Goal: Information Seeking & Learning: Find contact information

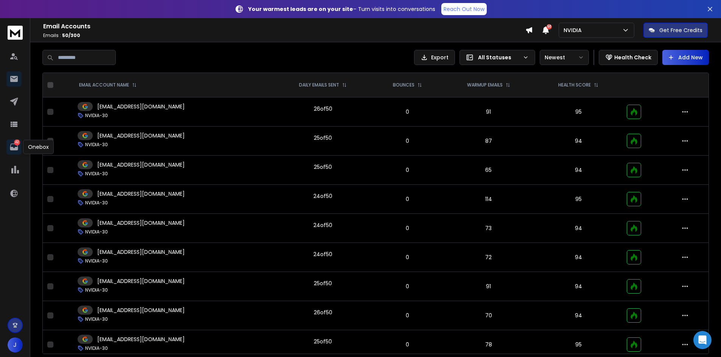
click at [14, 149] on icon at bounding box center [14, 147] width 8 height 7
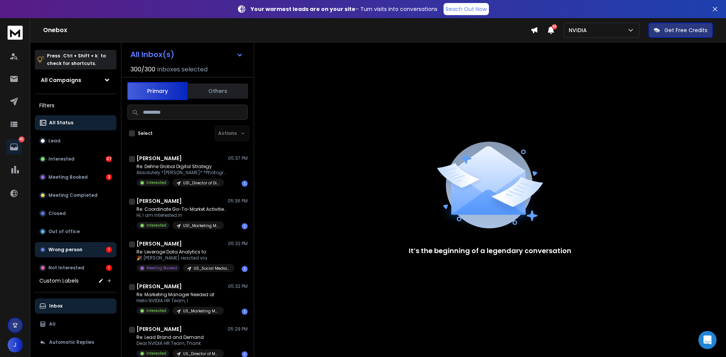
click at [86, 250] on button "Wrong person 1" at bounding box center [76, 249] width 82 height 15
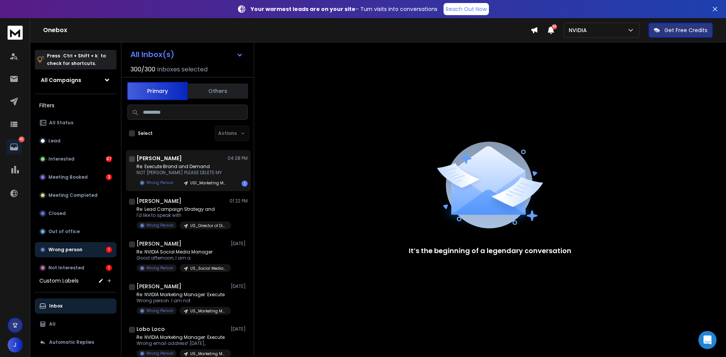
click at [236, 157] on p "04:28 PM" at bounding box center [238, 158] width 20 height 6
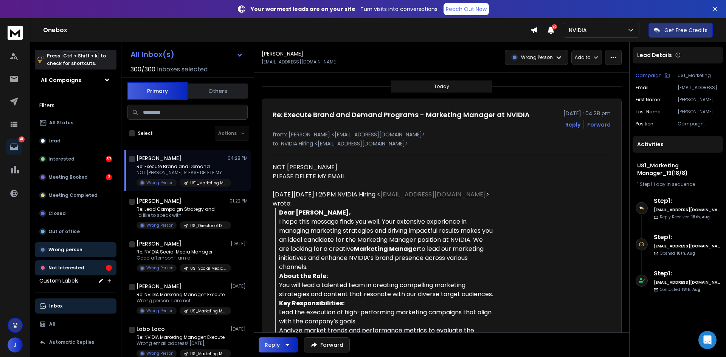
click at [63, 268] on p "Not Interested" at bounding box center [66, 268] width 36 height 6
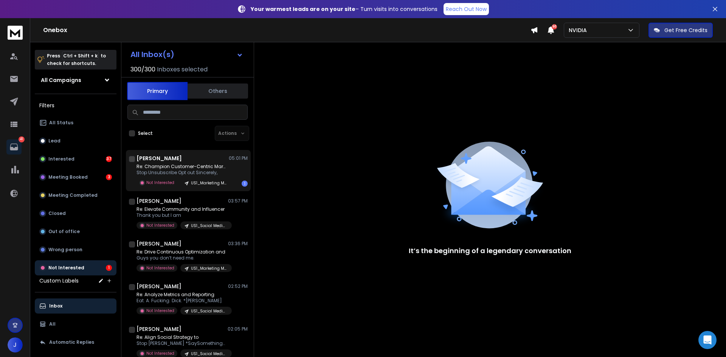
click at [204, 165] on p "Re: Champion Customer-Centric Marketing as" at bounding box center [182, 167] width 91 height 6
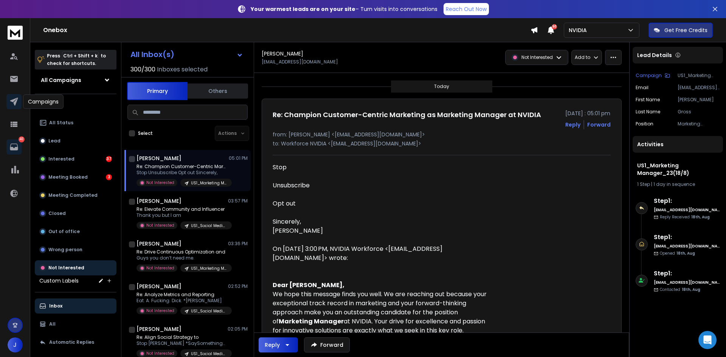
click at [18, 100] on link at bounding box center [13, 101] width 15 height 15
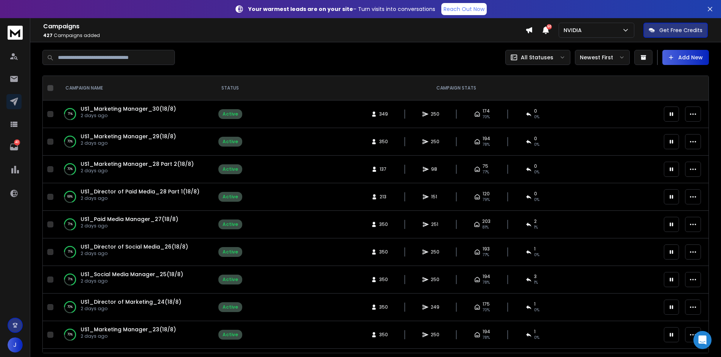
click at [255, 73] on div "Campaigns 427 Campaigns Added All Statuses Newest First Add New CAMPAIGN NAME S…" at bounding box center [375, 202] width 666 height 304
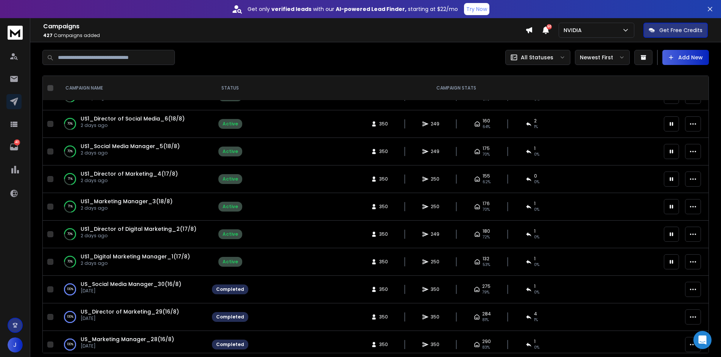
scroll to position [681, 0]
click at [256, 56] on div at bounding box center [208, 57] width 333 height 15
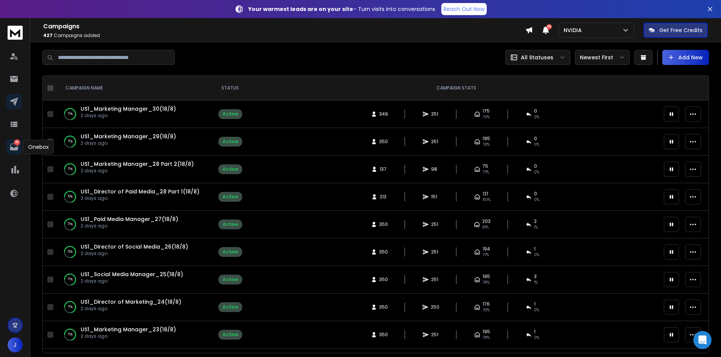
click at [16, 144] on p "40" at bounding box center [17, 143] width 6 height 6
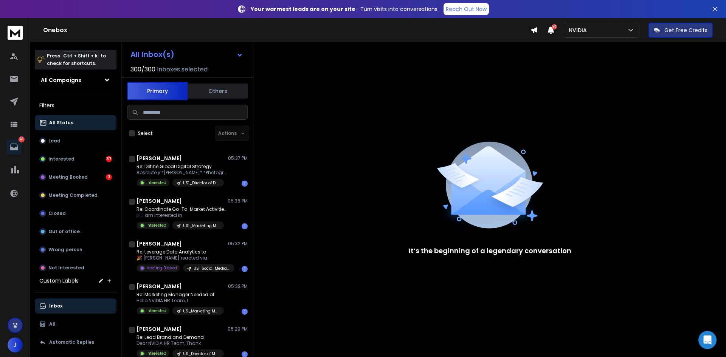
click at [200, 108] on input at bounding box center [187, 112] width 120 height 15
paste input "**********"
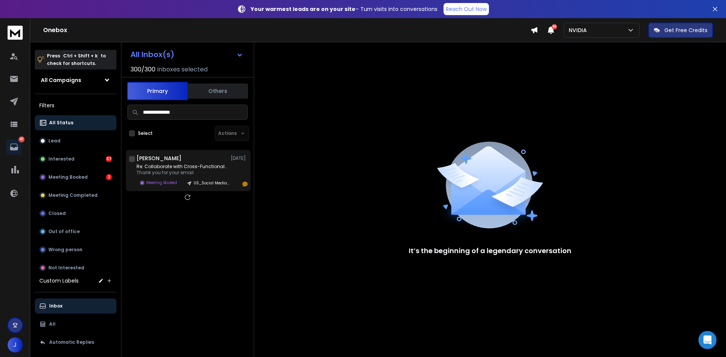
click at [217, 151] on div "Narmada Matta 15 Aug Re: Collaborate with Cross-Functional Teams Thank you for …" at bounding box center [188, 170] width 125 height 41
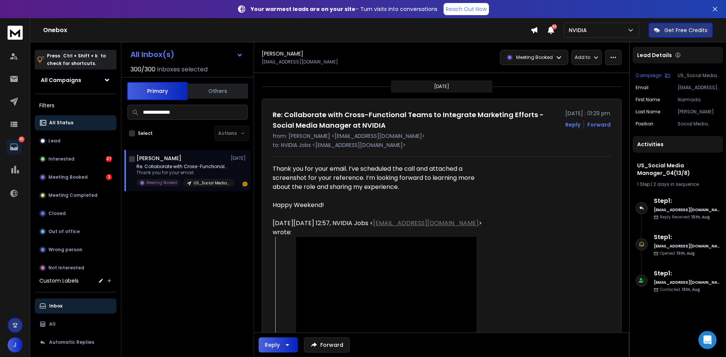
drag, startPoint x: 427, startPoint y: 146, endPoint x: 316, endPoint y: 149, distance: 110.9
copy p "jobs@professionaltalentsearchnvidia.com"
click at [176, 111] on input "**********" at bounding box center [187, 112] width 120 height 15
paste input "**********"
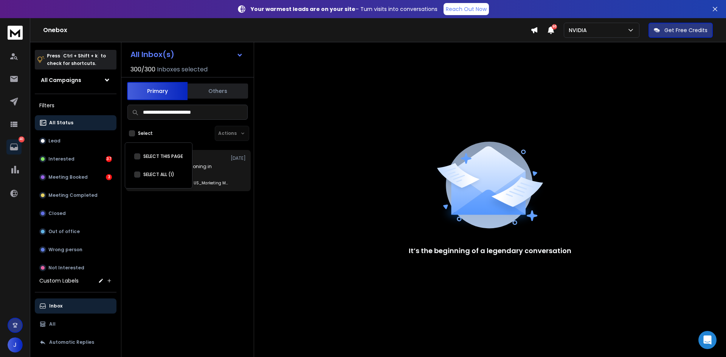
click at [223, 186] on div "US_Marketing Manager_6(9/8)" at bounding box center [208, 183] width 51 height 8
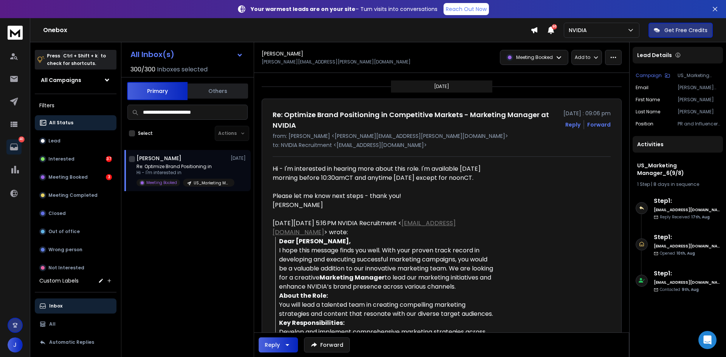
drag, startPoint x: 463, startPoint y: 144, endPoint x: 336, endPoint y: 146, distance: 127.1
click at [336, 146] on p "to: NVIDIA Recruitment <recruitment@professionalgrowthhubnvidia.com>" at bounding box center [442, 145] width 338 height 8
copy p "recruitment@professionalgrowthhubnvidia.com"
click at [189, 110] on input "**********" at bounding box center [187, 112] width 120 height 15
paste input
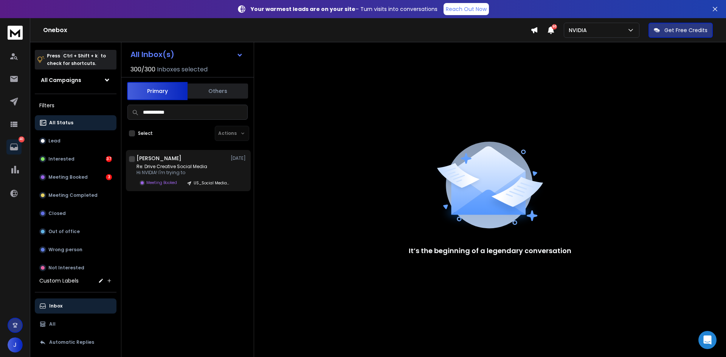
click at [202, 160] on div "Erin Farsté 13 Aug" at bounding box center [192, 159] width 111 height 8
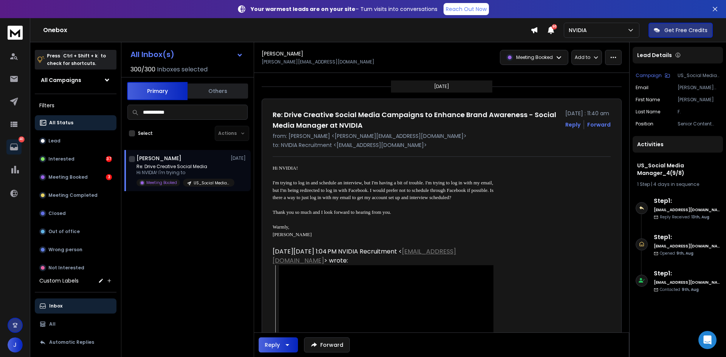
drag, startPoint x: 460, startPoint y: 147, endPoint x: 335, endPoint y: 148, distance: 124.4
click at [335, 148] on p "to: NVIDIA Recruitment <recruitment@recruitmentinnovationnvidia.com>" at bounding box center [442, 145] width 338 height 8
copy p "recruitment@recruitmentinnovationnvidia.com"
click at [175, 115] on input "**********" at bounding box center [187, 112] width 120 height 15
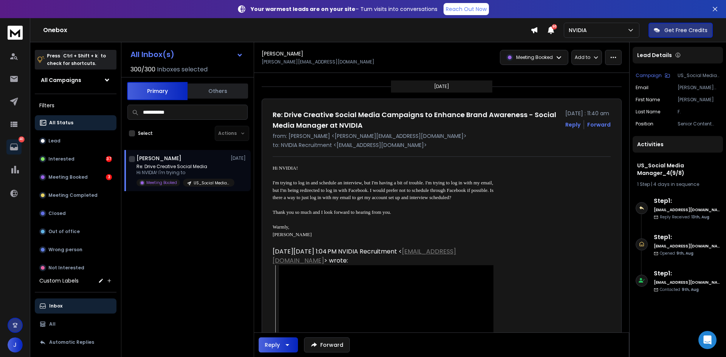
click at [175, 115] on input "**********" at bounding box center [187, 112] width 120 height 15
paste input "***"
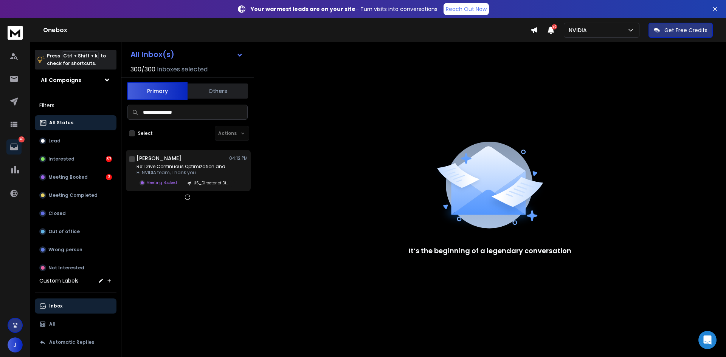
type input "**********"
click at [179, 167] on p "Re: Drive Continuous Optimization and" at bounding box center [182, 167] width 91 height 6
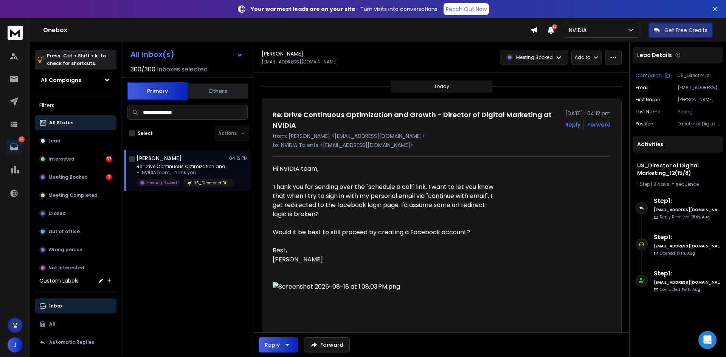
drag, startPoint x: 434, startPoint y: 144, endPoint x: 323, endPoint y: 149, distance: 111.7
copy p "joinus@digitaltalentacquisitionnvidia.com"
click at [332, 188] on div "Thank you for sending over the "schedule a call" link. I want to let you know t…" at bounding box center [383, 201] width 221 height 36
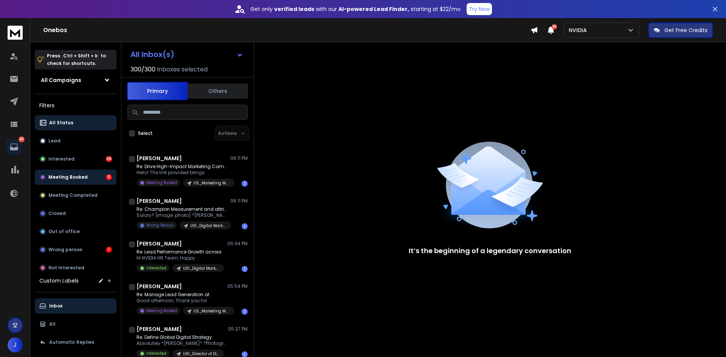
click at [89, 176] on button "Meeting Booked 5" at bounding box center [76, 177] width 82 height 15
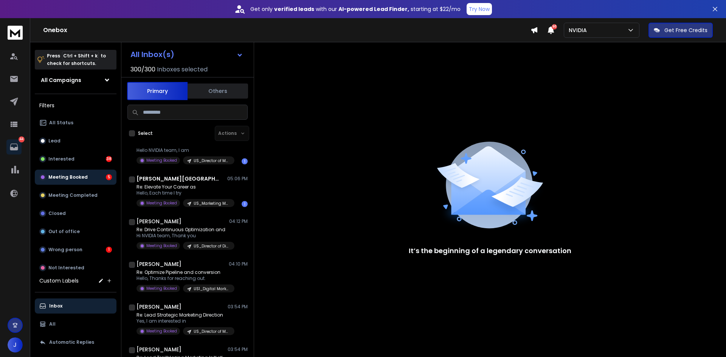
scroll to position [151, 0]
click at [183, 115] on input at bounding box center [187, 112] width 120 height 15
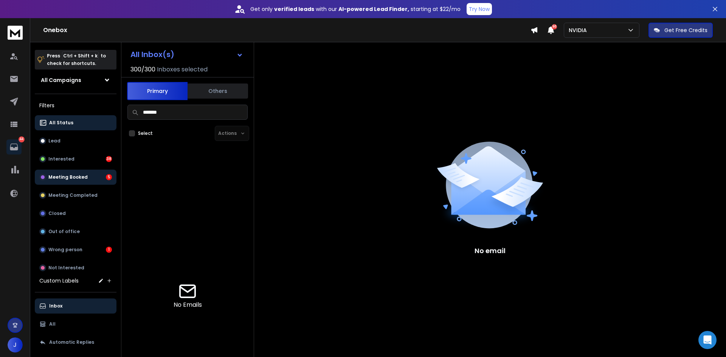
click at [75, 125] on button "All Status" at bounding box center [76, 122] width 82 height 15
click at [165, 115] on input "*******" at bounding box center [187, 112] width 120 height 15
type input "**********"
click at [586, 33] on p "NVIDIA" at bounding box center [579, 30] width 21 height 8
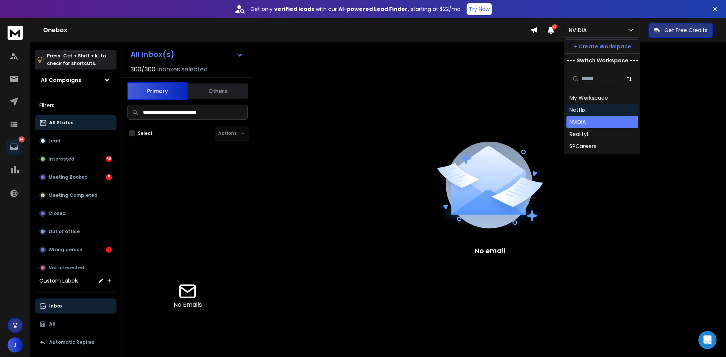
click at [575, 109] on div "Netflix" at bounding box center [578, 110] width 16 height 8
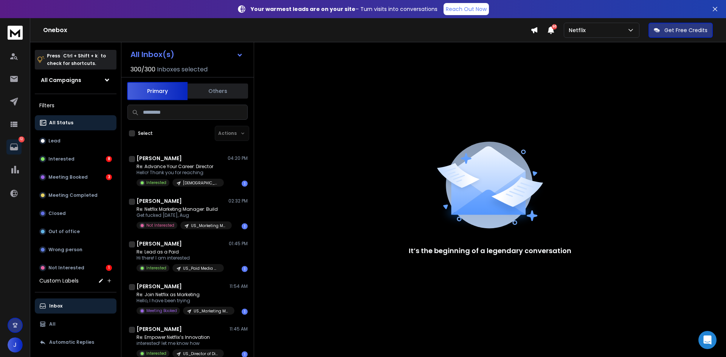
click at [173, 111] on input at bounding box center [187, 112] width 120 height 15
paste input "**********"
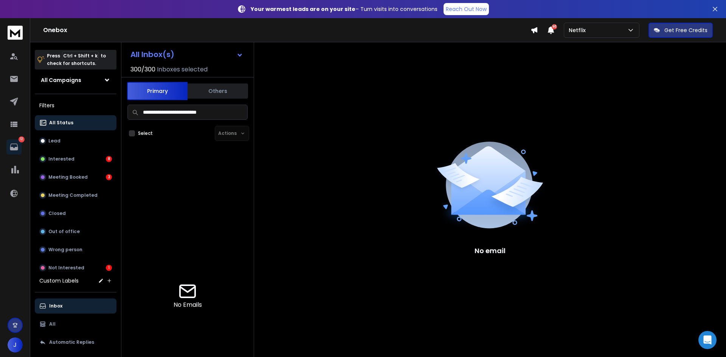
click at [168, 114] on input "**********" at bounding box center [187, 112] width 120 height 15
type input "**********"
click at [581, 27] on div "Notifications" at bounding box center [578, 30] width 43 height 14
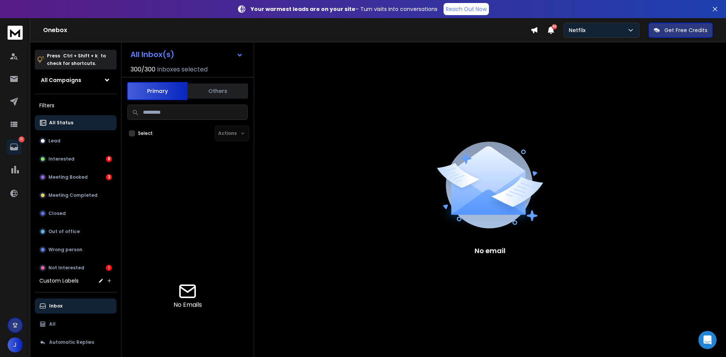
click at [614, 34] on button "Netflix" at bounding box center [602, 30] width 76 height 15
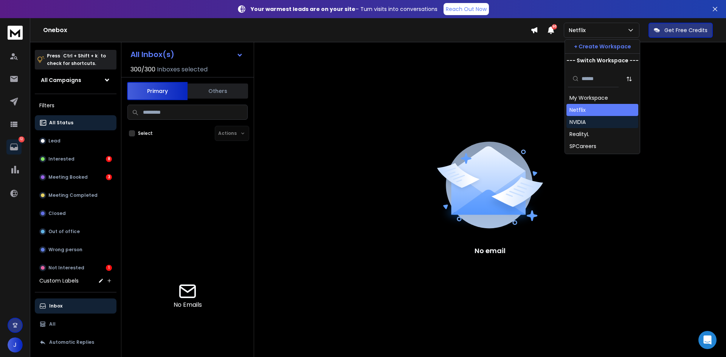
click at [581, 122] on div "NVIDIA" at bounding box center [578, 122] width 16 height 8
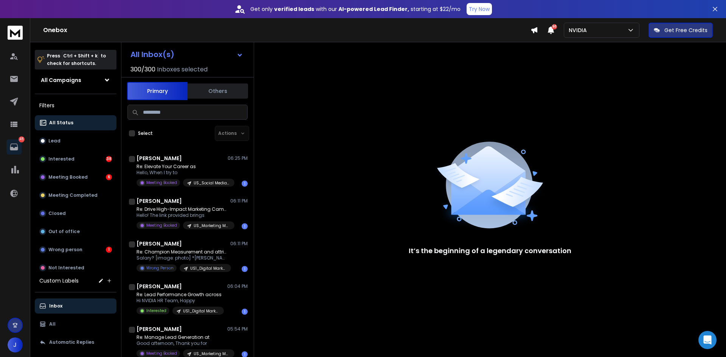
click at [218, 109] on input at bounding box center [187, 112] width 120 height 15
paste input "**********"
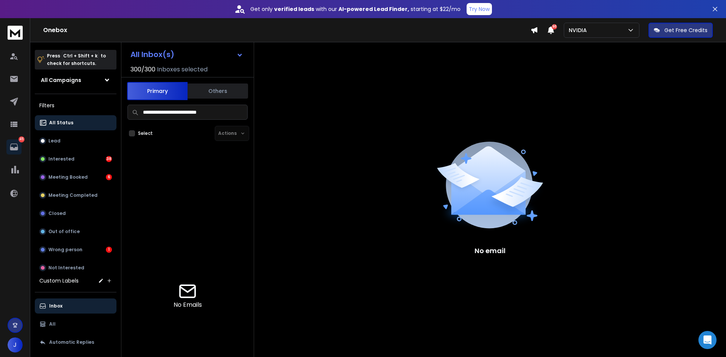
click at [171, 116] on input "**********" at bounding box center [187, 112] width 120 height 15
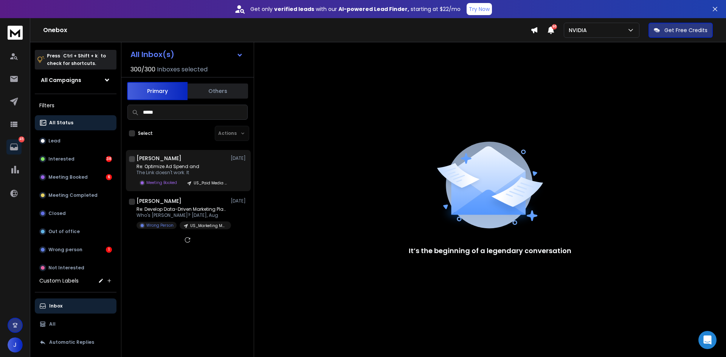
type input "*****"
click at [176, 153] on div "Henry Bell 16 Aug Re: Optimize Ad Spend and The Link doesn't work. It Meeting B…" at bounding box center [188, 170] width 125 height 41
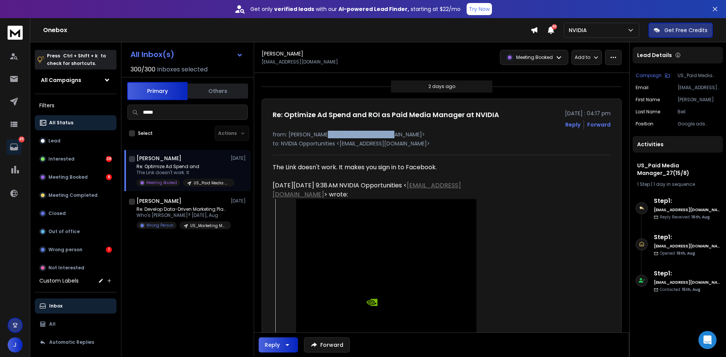
drag, startPoint x: 386, startPoint y: 135, endPoint x: 319, endPoint y: 135, distance: 67.3
click at [319, 135] on p "from: Henry Bell <bellhenry905@gmail.com>" at bounding box center [442, 135] width 338 height 8
copy p "bellhenry905@gmail.com"
click at [373, 139] on div "Re: Optimize Ad Spend and ROI as Paid Media Manager at NVIDIA 16 August 2025 : …" at bounding box center [442, 129] width 338 height 38
drag, startPoint x: 467, startPoint y: 143, endPoint x: 341, endPoint y: 147, distance: 126.0
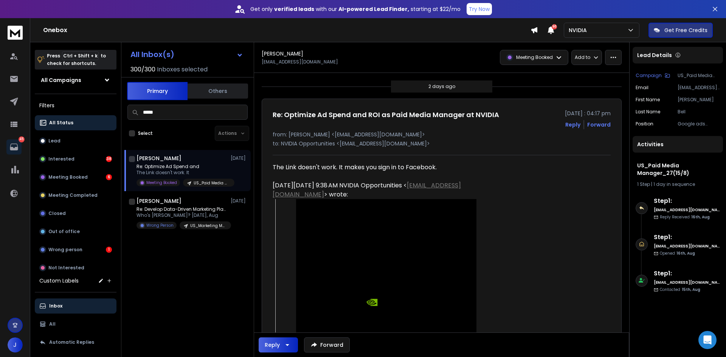
click at [341, 147] on p "to: NVIDIA Opportunities <opportunities@hrprocessautomationnvidia.com>" at bounding box center [442, 144] width 338 height 8
copy p "opportunities@hrprocessautomationnvidia.com"
click at [171, 112] on input "*****" at bounding box center [187, 112] width 120 height 15
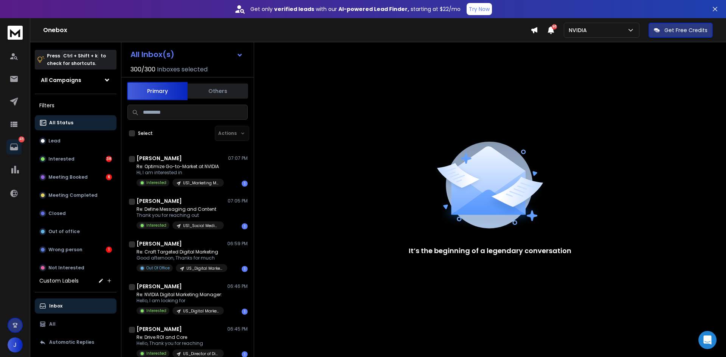
click at [326, 143] on div "It’s the beginning of a legendary conversation" at bounding box center [490, 194] width 472 height 304
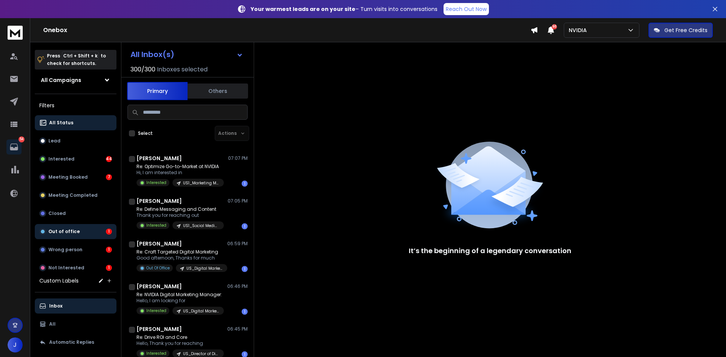
click at [97, 231] on button "Out of office 1" at bounding box center [76, 231] width 82 height 15
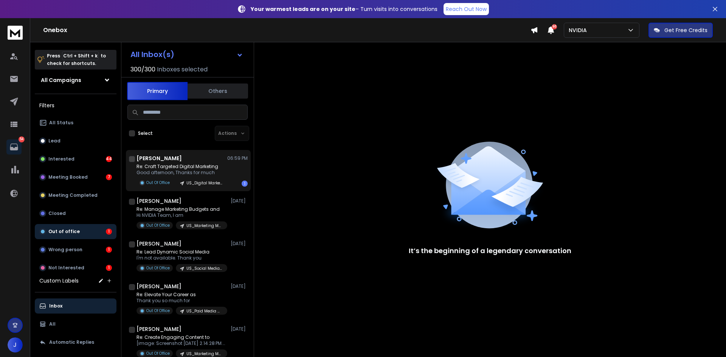
click at [177, 169] on p "Re: Craft Targeted Digital Marketing" at bounding box center [182, 167] width 91 height 6
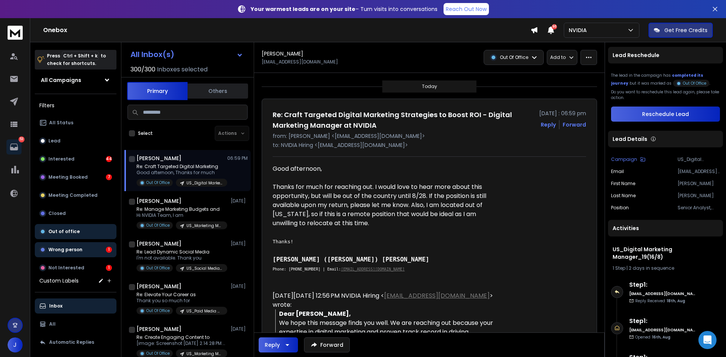
click at [84, 252] on button "Wrong person 1" at bounding box center [76, 249] width 82 height 15
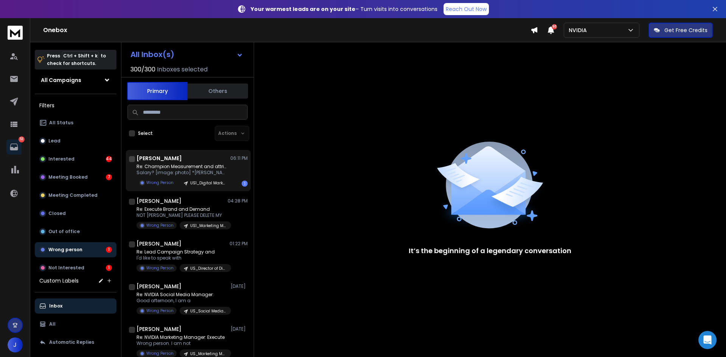
click at [209, 171] on p "Salary? [image: photo] *Carolyn Chinchilla*" at bounding box center [182, 173] width 91 height 6
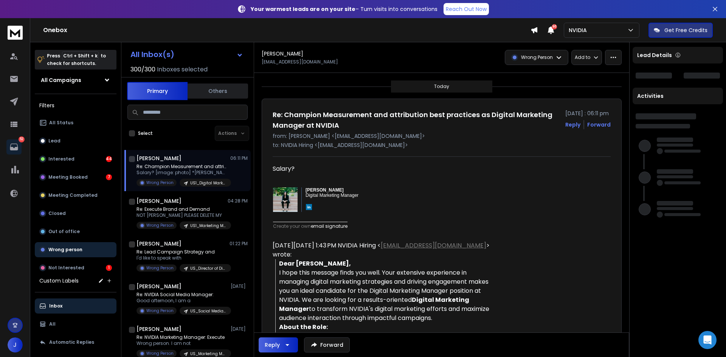
click at [207, 167] on p "Re: Champion Measurement and attribution" at bounding box center [182, 167] width 91 height 6
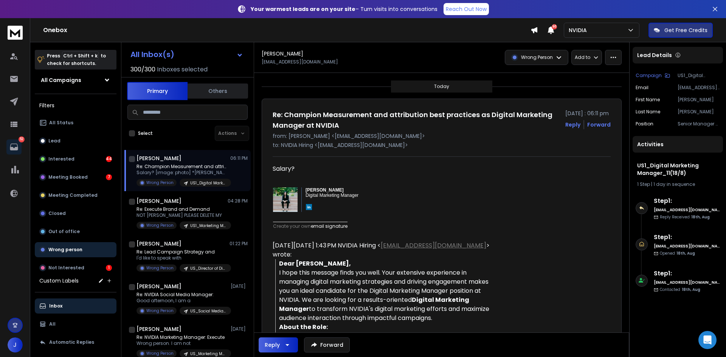
click at [307, 172] on div "Salary?" at bounding box center [383, 169] width 221 height 9
click at [70, 262] on button "Not Interested 1" at bounding box center [76, 268] width 82 height 15
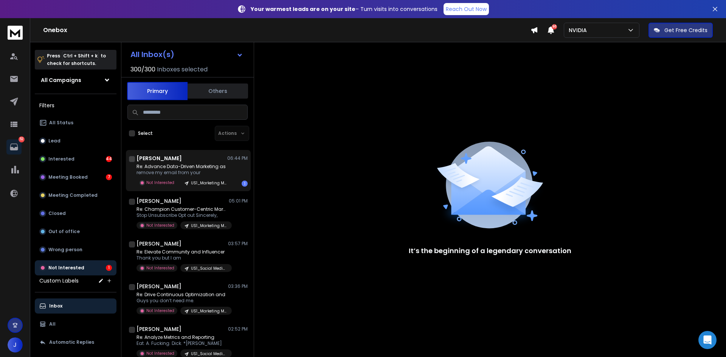
click at [211, 171] on p "remove my email from your" at bounding box center [182, 173] width 91 height 6
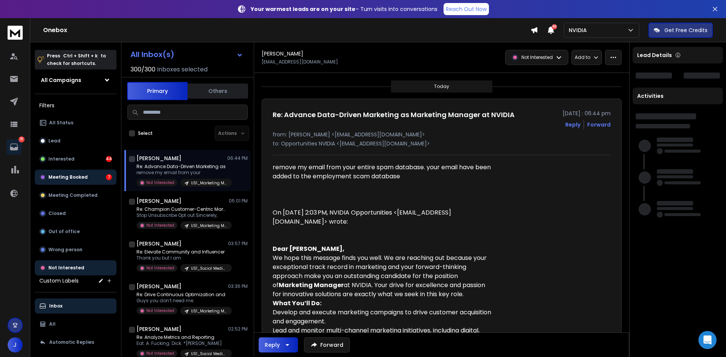
click at [68, 176] on p "Meeting Booked" at bounding box center [67, 177] width 39 height 6
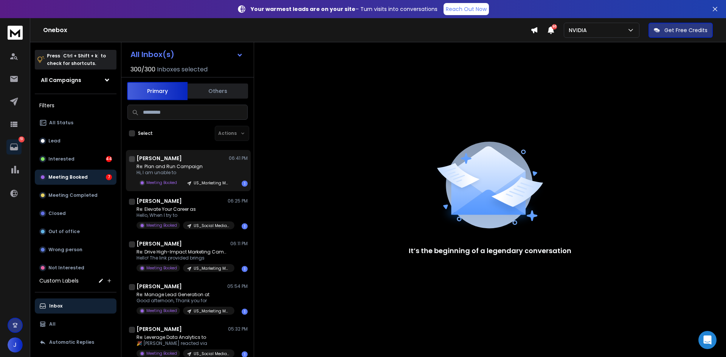
click at [207, 170] on p "Hi, I am unable to" at bounding box center [182, 173] width 91 height 6
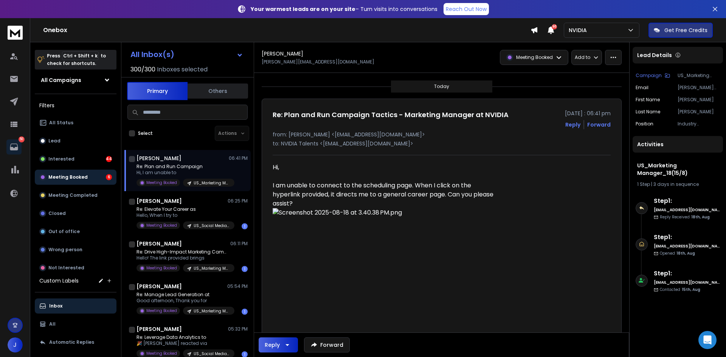
click at [287, 182] on div "Hi, I am unable to connect to the scheduling page. When I click on the hyperlin…" at bounding box center [383, 278] width 221 height 231
drag, startPoint x: 376, startPoint y: 208, endPoint x: 311, endPoint y: 195, distance: 66.5
click at [311, 195] on div "Hi, I am unable to connect to the scheduling page. When I click on the hyperlin…" at bounding box center [383, 278] width 221 height 231
copy div "Hi,"
drag, startPoint x: 273, startPoint y: 168, endPoint x: 406, endPoint y: 215, distance: 140.9
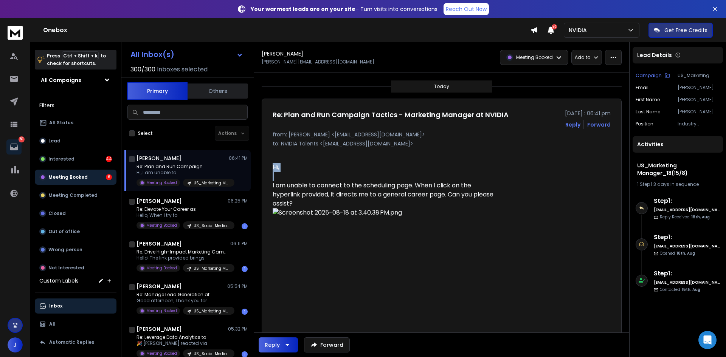
click at [406, 215] on div "Hi, I am unable to connect to the scheduling page. When I click on the hyperlin…" at bounding box center [383, 278] width 221 height 231
drag, startPoint x: 438, startPoint y: 144, endPoint x: 323, endPoint y: 148, distance: 115.4
copy p "joinus@workforceempowermentnvidia.com"
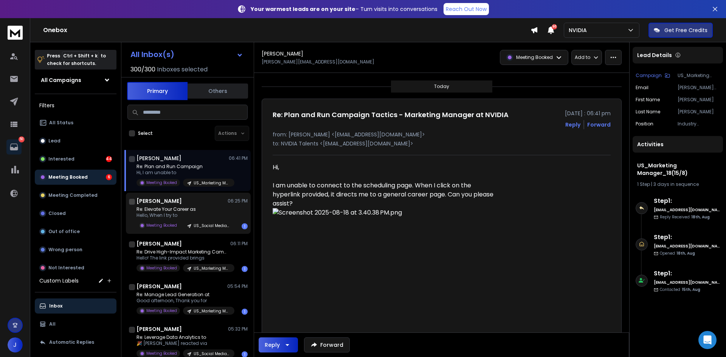
click at [194, 212] on p "Re: Elevate Your Career as" at bounding box center [182, 210] width 91 height 6
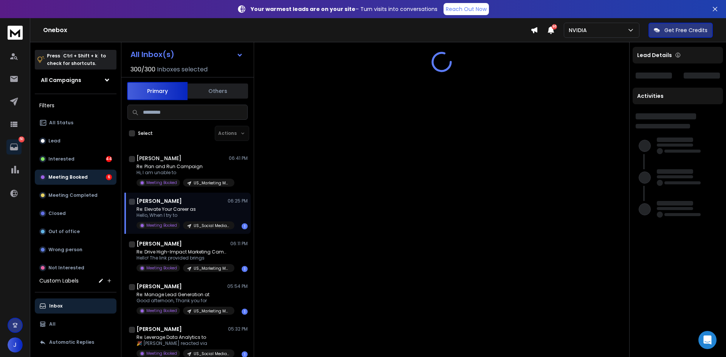
click at [381, 184] on div at bounding box center [441, 220] width 375 height 357
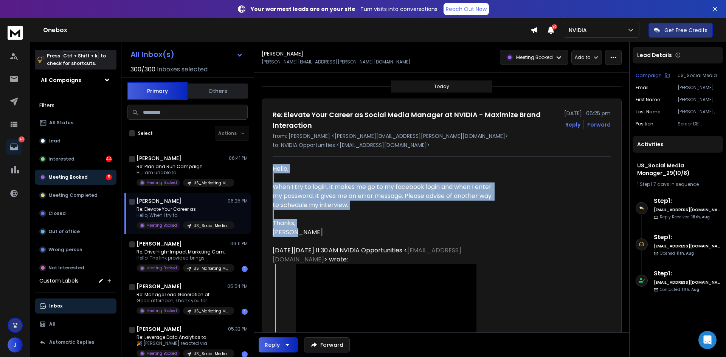
copy div "Hello, When I try to login, it makes me go to my facebook login and when I ente…"
drag, startPoint x: 297, startPoint y: 233, endPoint x: 271, endPoint y: 166, distance: 71.7
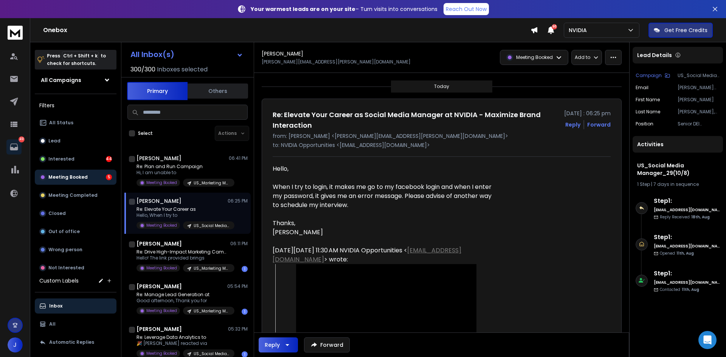
drag, startPoint x: 492, startPoint y: 143, endPoint x: 364, endPoint y: 146, distance: 127.9
click at [364, 146] on p "to: NVIDIA Opportunities <goldenopportunities@futureworkforceplanningnvidia.com>" at bounding box center [442, 145] width 338 height 8
click at [401, 168] on div "Hello, When I try to login, it makes me go to my facebook login and when I ente…" at bounding box center [383, 201] width 221 height 73
drag, startPoint x: 600, startPoint y: 113, endPoint x: 489, endPoint y: 129, distance: 112.1
click at [591, 112] on p "18 August 2025 : 06:25 pm" at bounding box center [587, 114] width 47 height 8
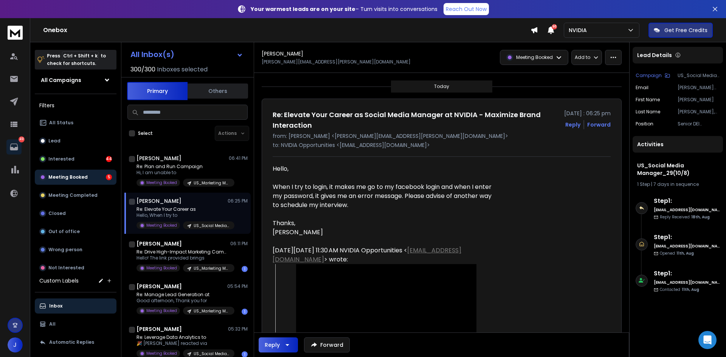
drag, startPoint x: 494, startPoint y: 146, endPoint x: 339, endPoint y: 150, distance: 154.7
copy p "goldenopportunities@futureworkforceplanningnvidia.com"
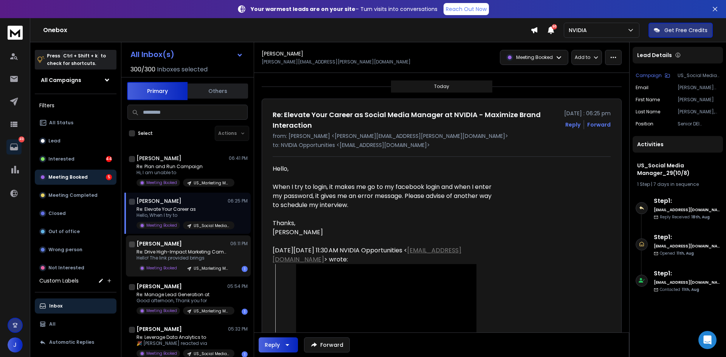
click at [181, 260] on p "Hello! The link provided brings" at bounding box center [182, 258] width 91 height 6
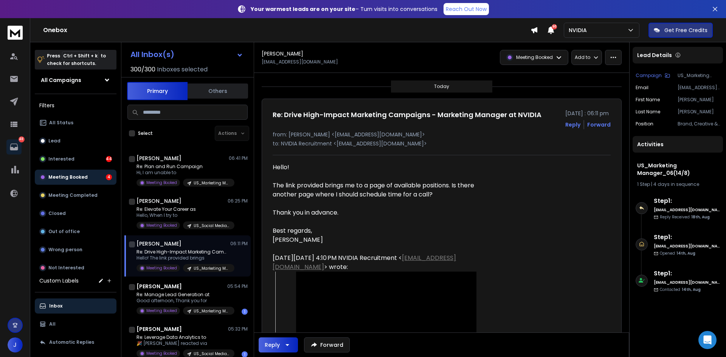
drag, startPoint x: 323, startPoint y: 241, endPoint x: 260, endPoint y: 167, distance: 97.1
copy div "Hello! The link provided brings me to a page of available positions. Is there a…"
click at [353, 183] on div "The link provided brings me to a page of available positions. Is there another …" at bounding box center [383, 190] width 221 height 18
click at [426, 145] on p "to: NVIDIA Recruitment <recruit@talentstrategyhubnvidia.com>" at bounding box center [442, 144] width 338 height 8
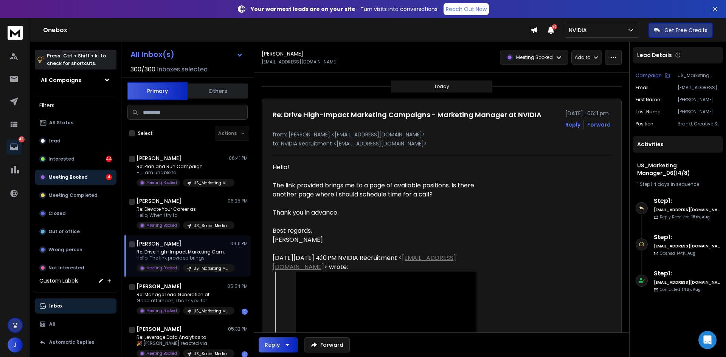
drag, startPoint x: 434, startPoint y: 145, endPoint x: 336, endPoint y: 143, distance: 98.4
click at [336, 143] on p "to: NVIDIA Recruitment <recruit@talentstrategyhubnvidia.com>" at bounding box center [442, 144] width 338 height 8
copy p "recruit@talentstrategyhubnvidia.com"
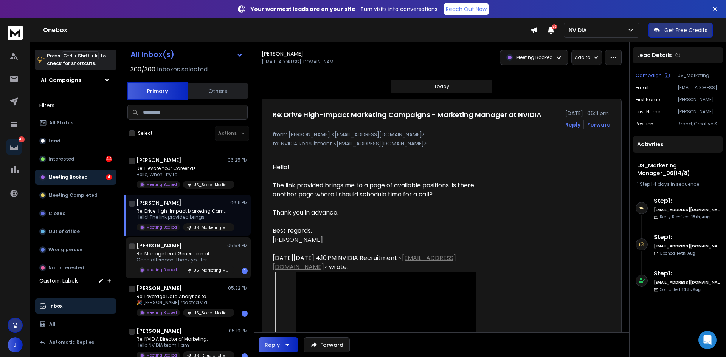
scroll to position [76, 0]
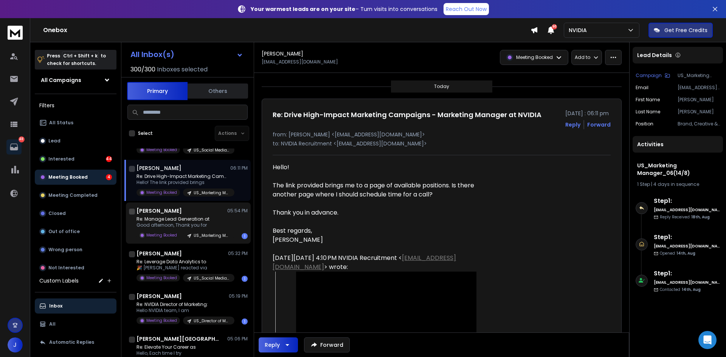
click at [223, 226] on p "Good afternoon, Thank you for" at bounding box center [182, 225] width 91 height 6
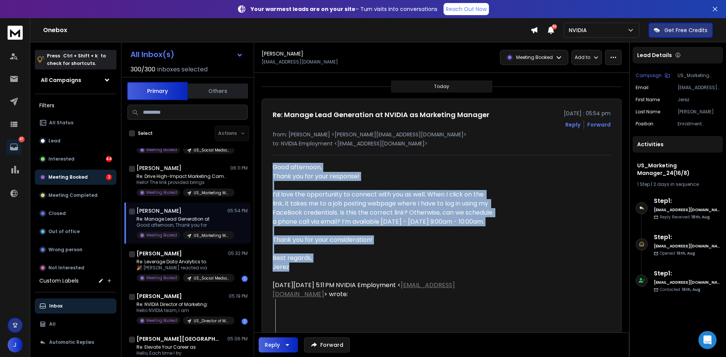
click at [380, 236] on div at bounding box center [383, 231] width 221 height 9
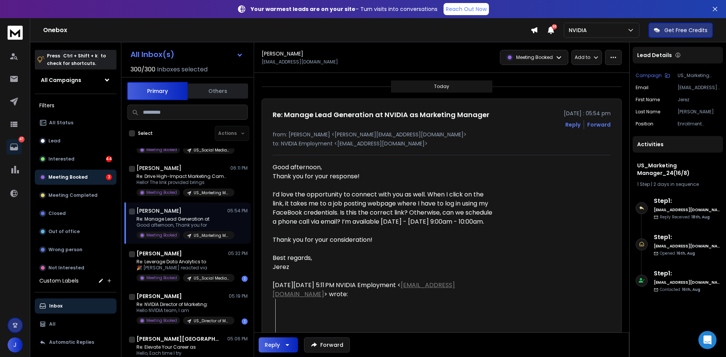
drag, startPoint x: 477, startPoint y: 141, endPoint x: 336, endPoint y: 141, distance: 140.7
click at [336, 141] on p "to: NVIDIA Employment <employmentdesk@nvidiaperformanceanalytics.com>" at bounding box center [442, 144] width 338 height 8
copy p "employmentdesk@nvidiaperformanceanalytics.com"
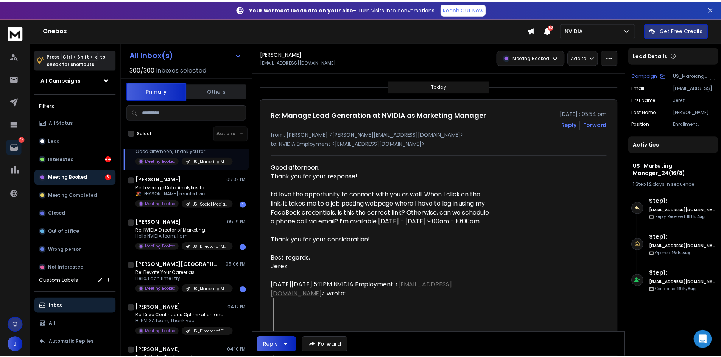
scroll to position [151, 0]
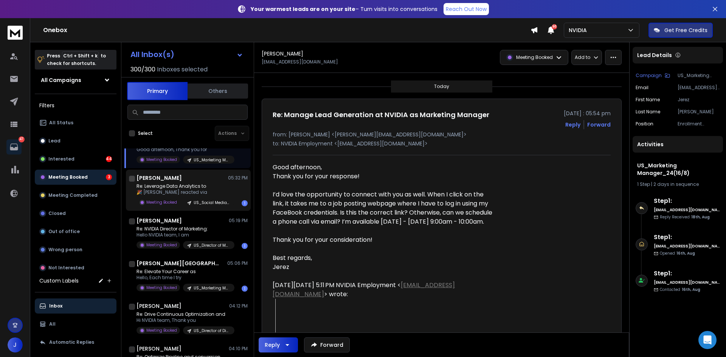
click at [204, 205] on div "Meeting Booked US_Social Media Manager_4(8/8)" at bounding box center [186, 203] width 98 height 8
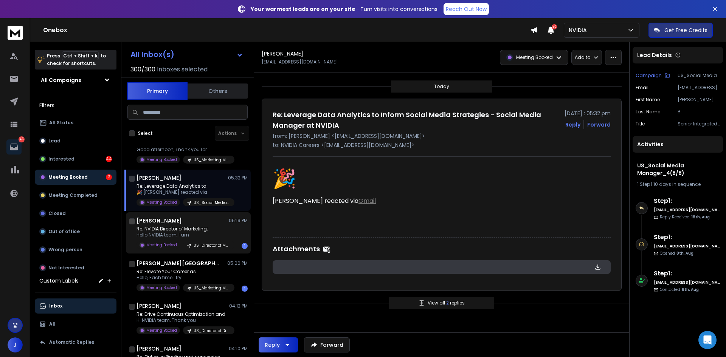
click at [197, 226] on div "Gloria Clark 05:19 PM Re: NVIDIA Director of Marketing: Hello NVIDIA team, I am…" at bounding box center [192, 233] width 111 height 32
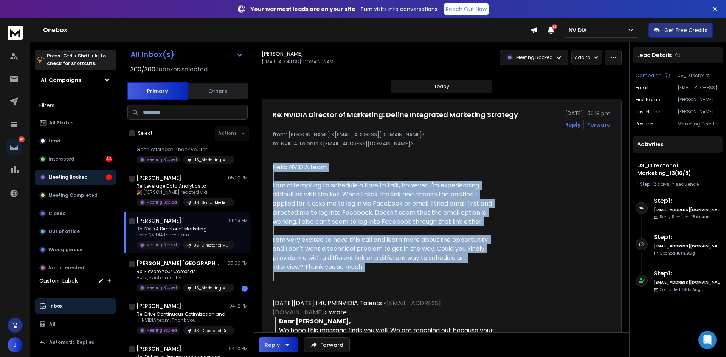
drag, startPoint x: 356, startPoint y: 272, endPoint x: 272, endPoint y: 168, distance: 134.0
copy div "Hello NVIDIA team, I am attempting to schedule a time to talk, however, I'm exp…"
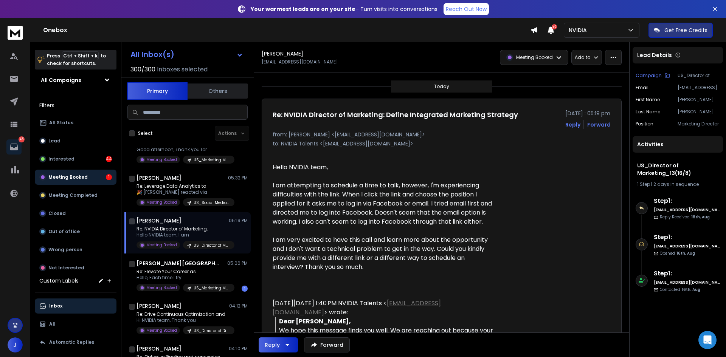
drag, startPoint x: 429, startPoint y: 144, endPoint x: 323, endPoint y: 148, distance: 106.4
click at [323, 146] on p "to: NVIDIA Talents <joinus@globaltalentevolutionnvidia.com>" at bounding box center [442, 144] width 338 height 8
copy p "joinus@globaltalentevolutionnvidia.com"
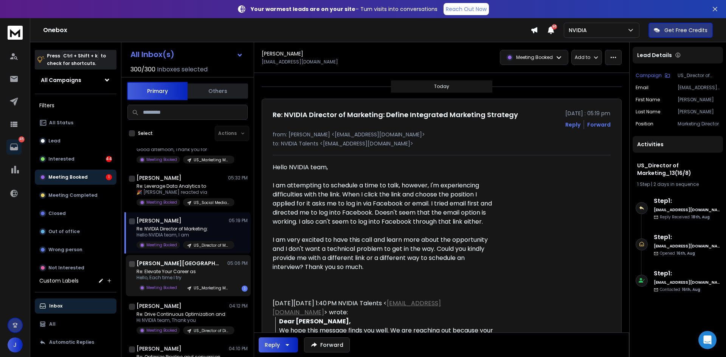
click at [224, 292] on div "Meeting Booked US_Marketing Manager_25(13/8)" at bounding box center [186, 288] width 98 height 8
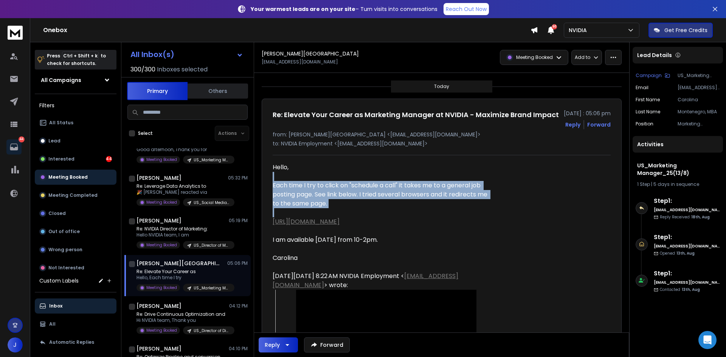
drag, startPoint x: 332, startPoint y: 210, endPoint x: 266, endPoint y: 175, distance: 74.8
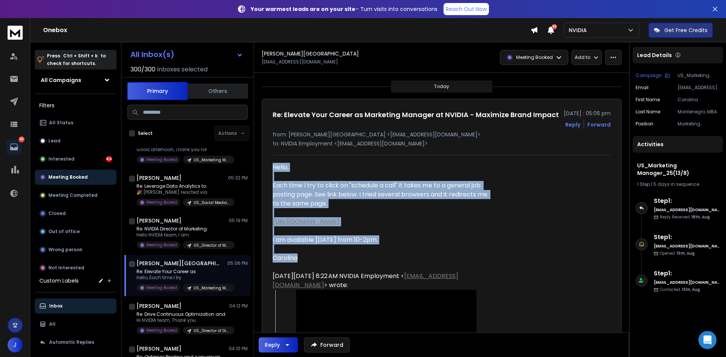
drag, startPoint x: 273, startPoint y: 165, endPoint x: 338, endPoint y: 258, distance: 114.1
click at [338, 258] on div "Hello, Each time I try to click on "schedule a call" it takes me to a general j…" at bounding box center [383, 213] width 221 height 100
copy div "Hello, Each time I try to click on "schedule a call" it takes me to a general j…"
click at [406, 208] on div "Each time I try to click on "schedule a call" it takes me to a general job post…" at bounding box center [383, 194] width 221 height 27
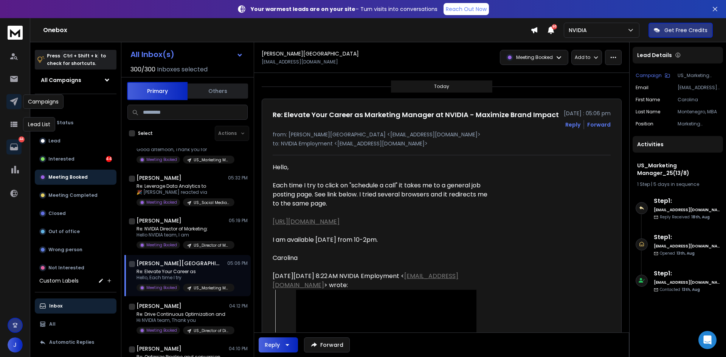
click at [12, 99] on icon at bounding box center [13, 101] width 9 height 9
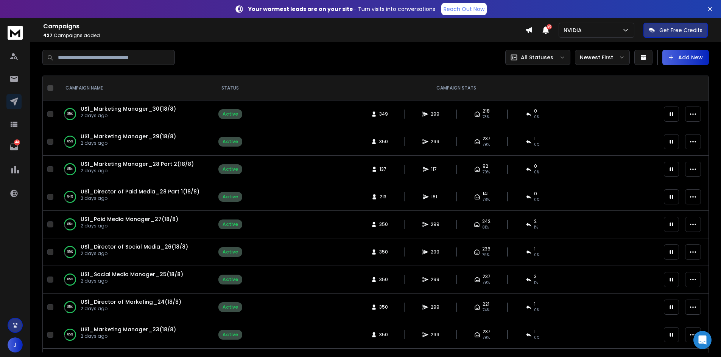
click at [248, 54] on div at bounding box center [208, 57] width 333 height 15
click at [419, 61] on div "Campaigns 427 Campaigns Added All Statuses Newest First Add New" at bounding box center [542, 57] width 333 height 15
drag, startPoint x: 281, startPoint y: 52, endPoint x: 276, endPoint y: 143, distance: 90.9
click at [281, 54] on div at bounding box center [208, 57] width 333 height 15
click at [592, 34] on div "Notifications" at bounding box center [572, 30] width 43 height 14
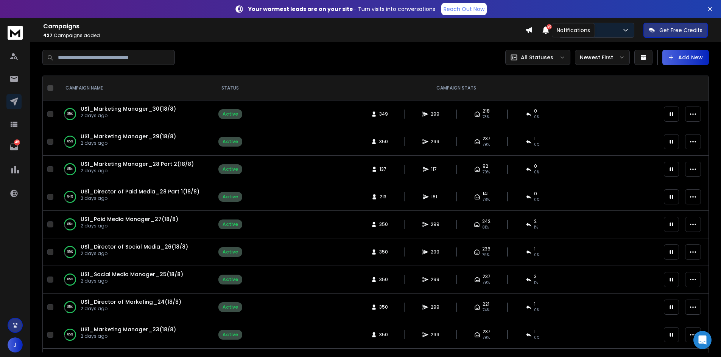
click at [595, 28] on div "NVIDIA" at bounding box center [596, 30] width 66 height 8
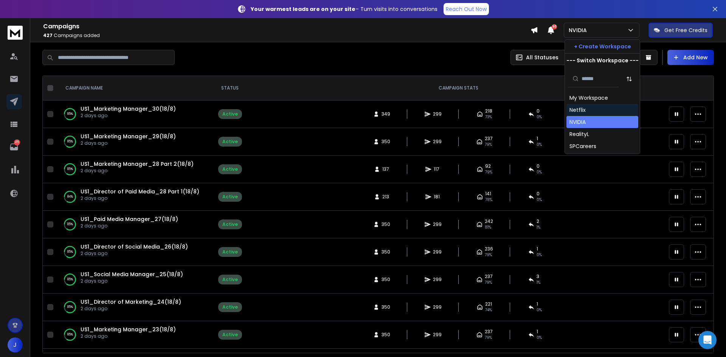
click at [590, 112] on div "Netflix" at bounding box center [603, 110] width 72 height 12
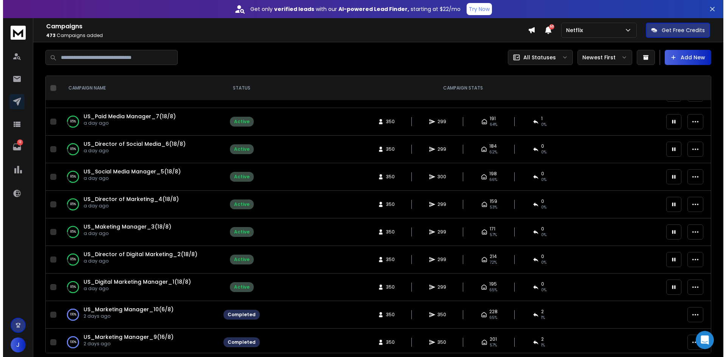
scroll to position [76, 0]
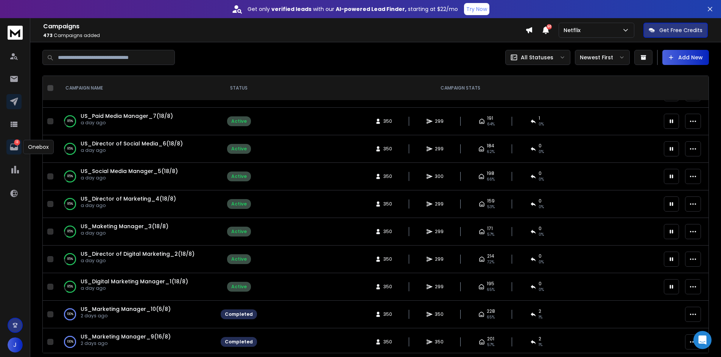
click at [16, 143] on p "13" at bounding box center [17, 143] width 6 height 6
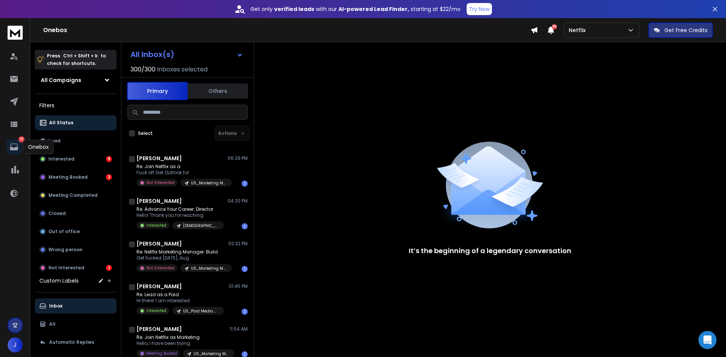
click at [371, 138] on div "It’s the beginning of a legendary conversation" at bounding box center [490, 194] width 472 height 304
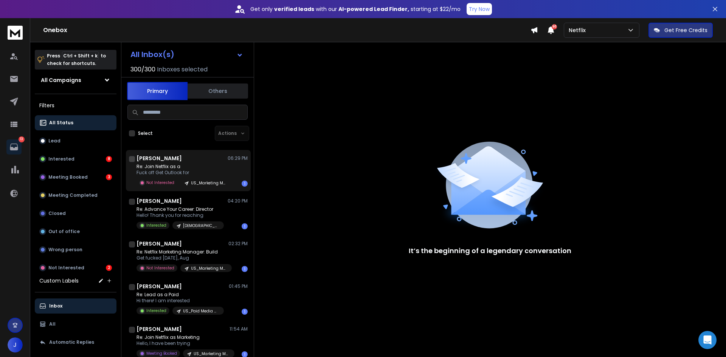
click at [225, 163] on div "[PERSON_NAME] 06:29 PM Re: Join Netflix as a Fuck off Get Outlook for Not Inter…" at bounding box center [192, 171] width 111 height 32
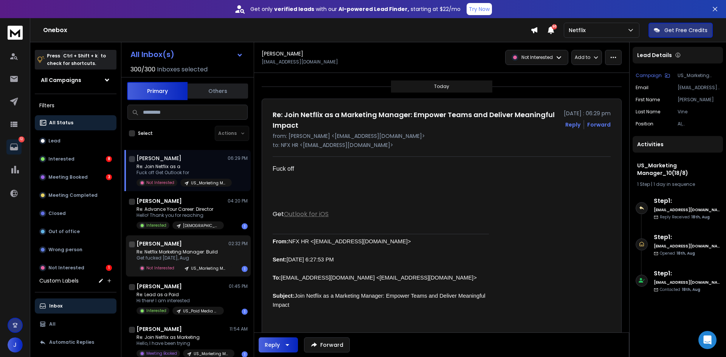
click at [208, 262] on div "Re: Netflix Marketing Manager: Build Get fucked [DATE], Aug Not Interested US_M…" at bounding box center [184, 260] width 95 height 23
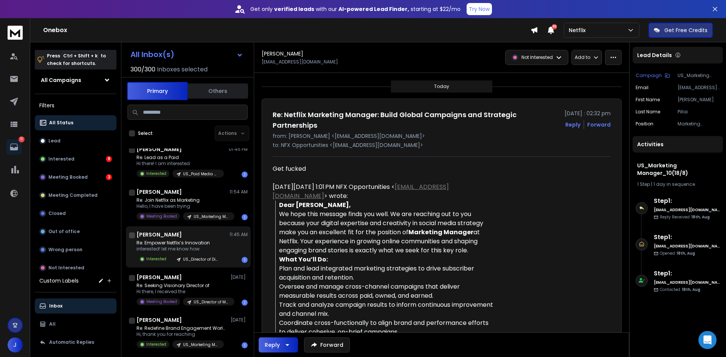
scroll to position [151, 0]
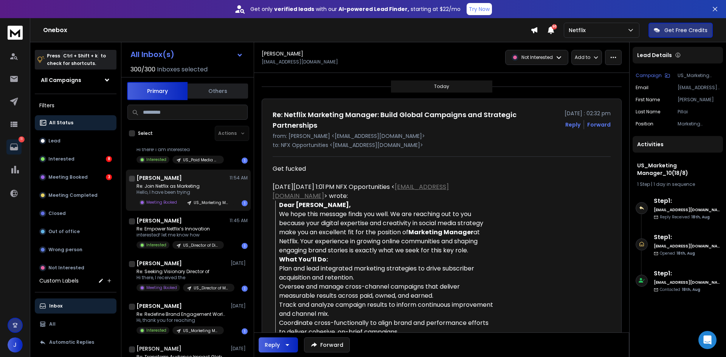
click at [203, 195] on p "Hello, I have been trying" at bounding box center [182, 192] width 91 height 6
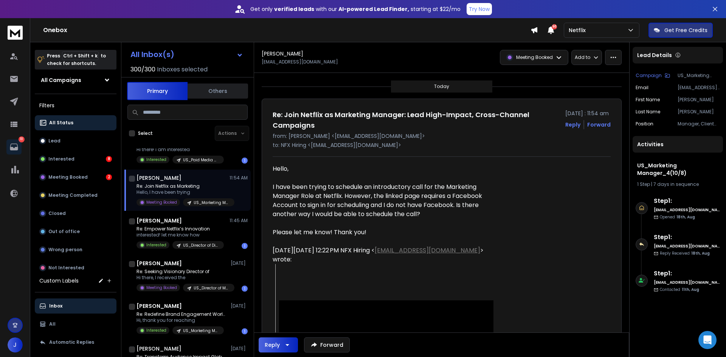
click at [432, 189] on div "I have been trying to schedule an introductory call for the Marketing Manager R…" at bounding box center [383, 201] width 221 height 36
drag, startPoint x: 410, startPoint y: 144, endPoint x: 312, endPoint y: 146, distance: 98.7
click at [312, 146] on p "to: NFX Hiring <[EMAIL_ADDRESS][DOMAIN_NAME]>" at bounding box center [442, 145] width 338 height 8
copy p "[EMAIL_ADDRESS][DOMAIN_NAME]"
